Goal: Check status: Check status

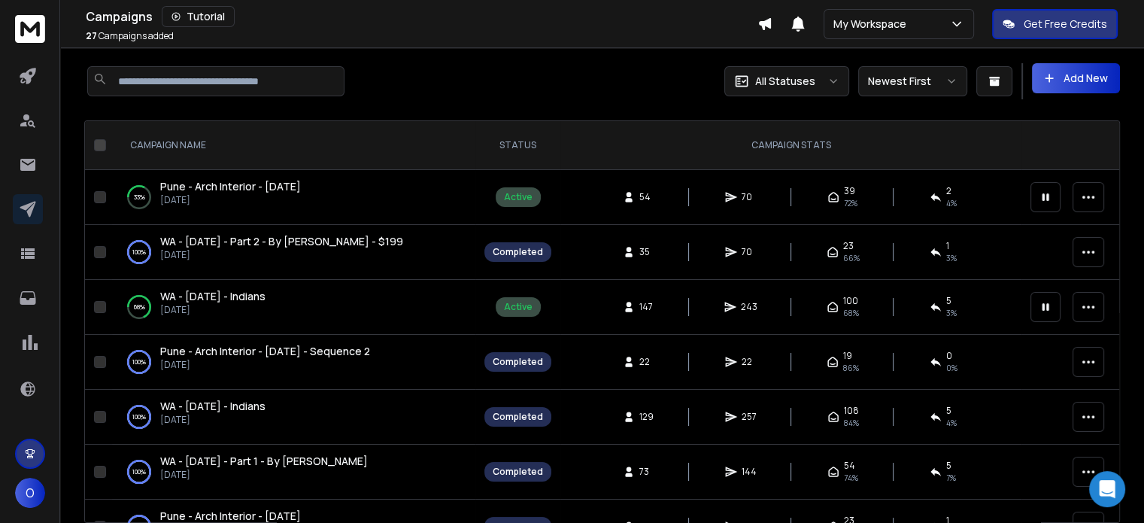
click at [275, 186] on span "Pune - Arch Interior - [DATE]" at bounding box center [230, 186] width 141 height 14
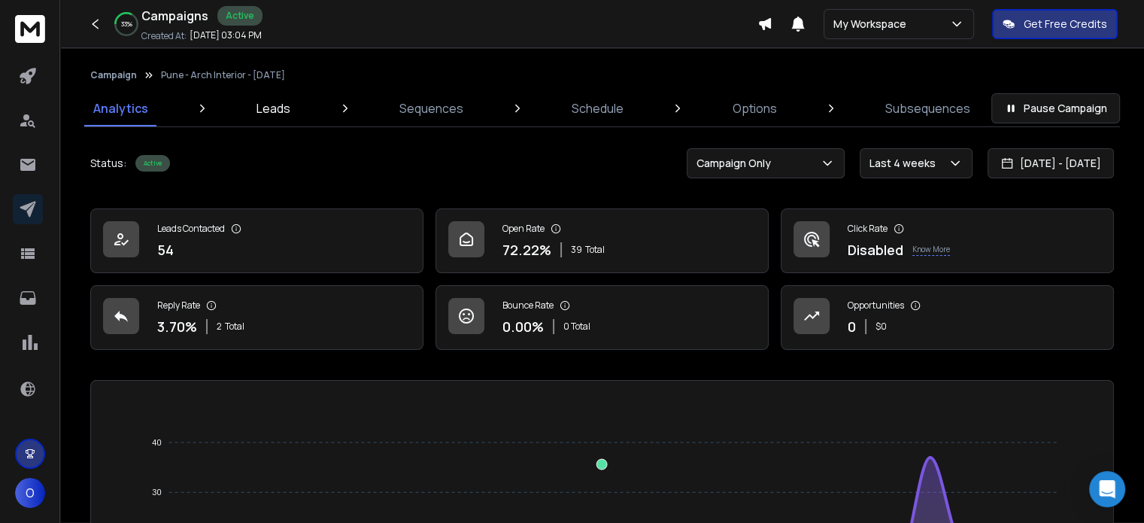
click at [281, 96] on link "Leads" at bounding box center [273, 108] width 52 height 36
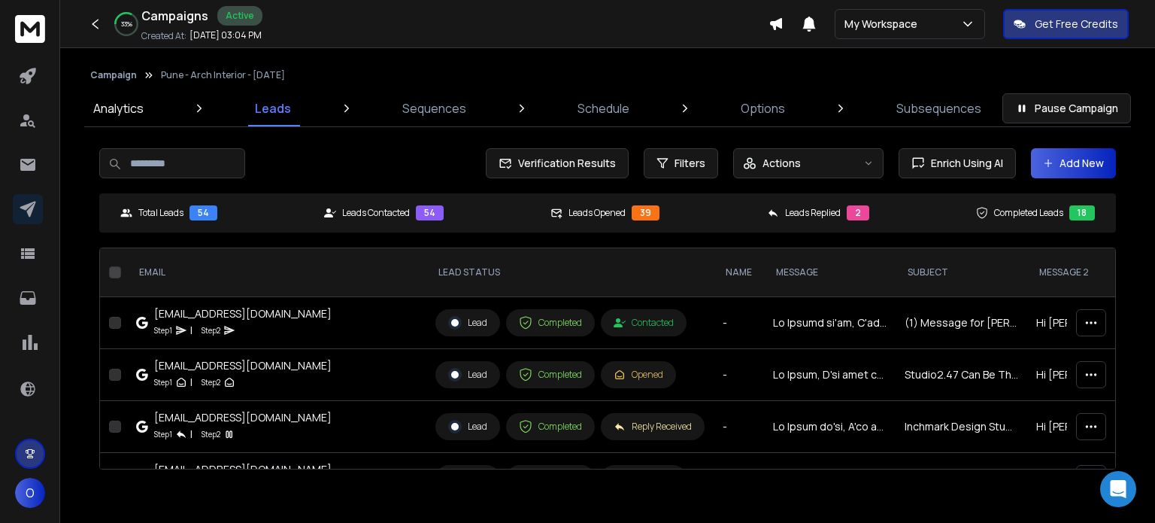
click at [128, 112] on p "Analytics" at bounding box center [118, 108] width 50 height 18
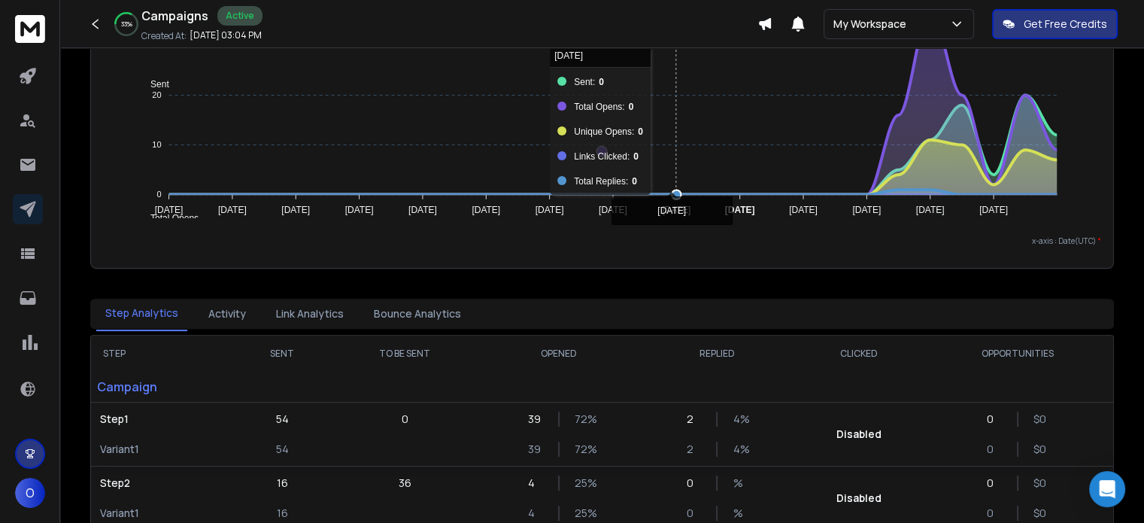
scroll to position [451, 0]
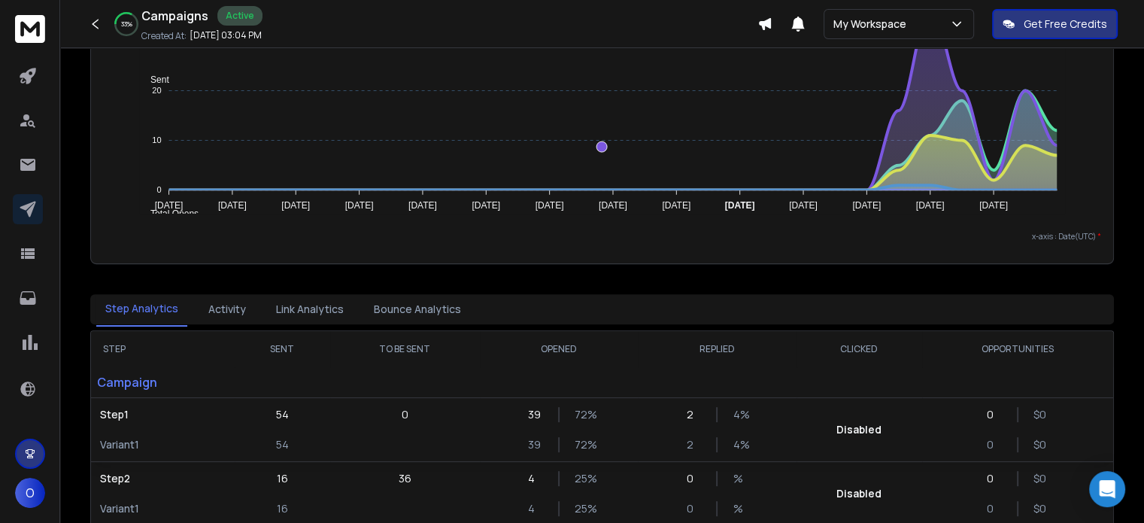
click at [218, 311] on button "Activity" at bounding box center [227, 309] width 56 height 33
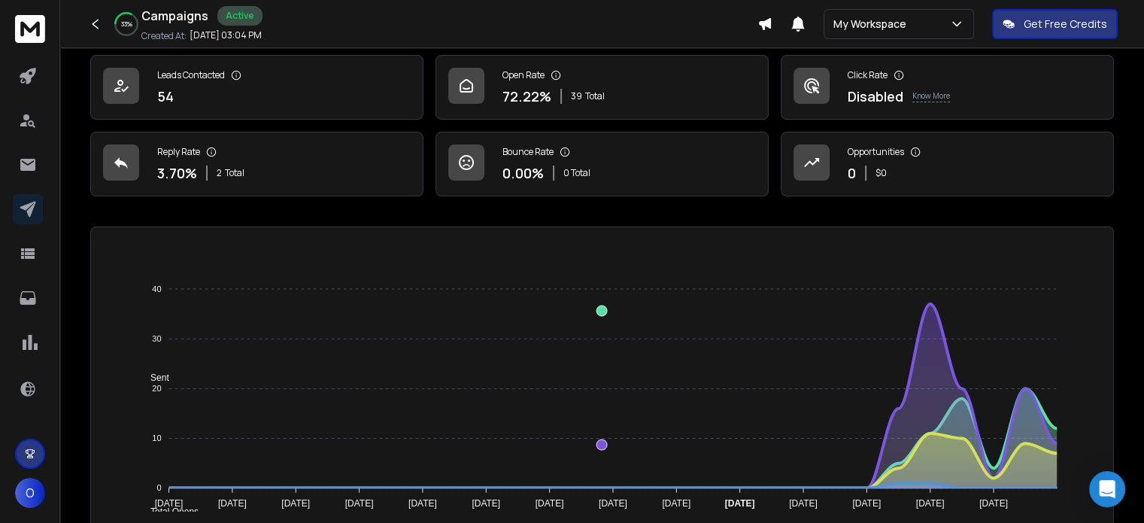
scroll to position [150, 0]
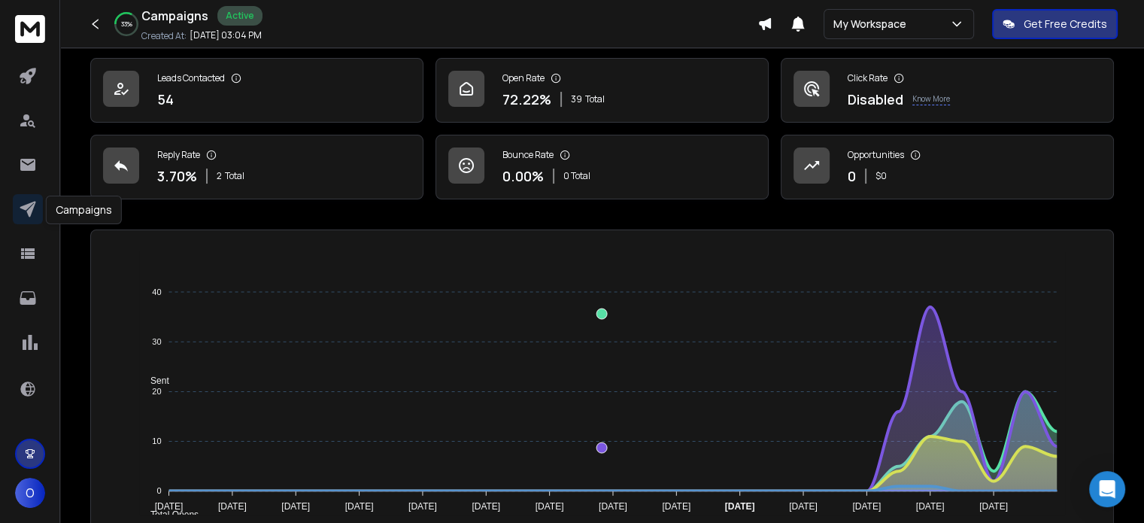
click at [35, 203] on icon at bounding box center [28, 210] width 16 height 16
